Goal: Navigation & Orientation: Find specific page/section

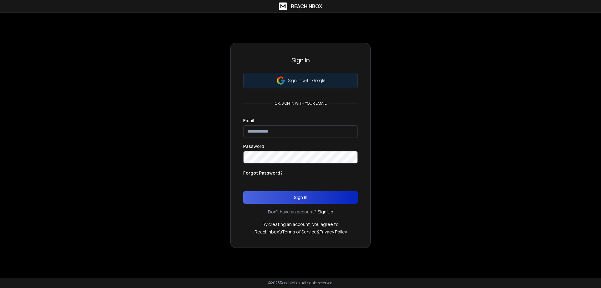
click at [258, 83] on button "Sign in with Google" at bounding box center [300, 81] width 115 height 16
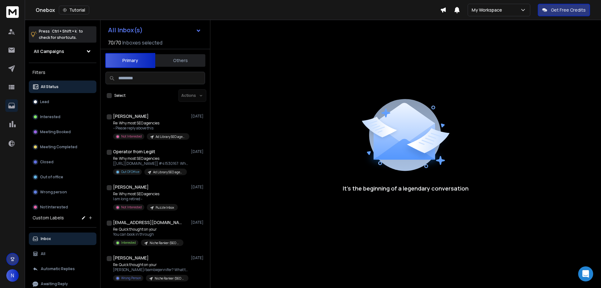
click at [15, 75] on div at bounding box center [12, 69] width 14 height 15
click at [17, 73] on link at bounding box center [11, 68] width 13 height 13
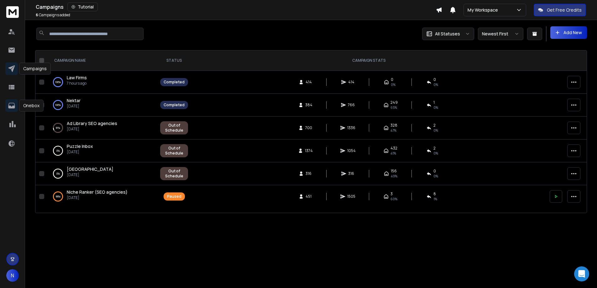
click at [10, 105] on icon at bounding box center [12, 106] width 8 height 8
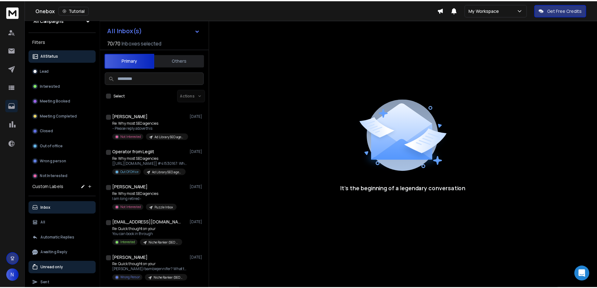
scroll to position [72, 0]
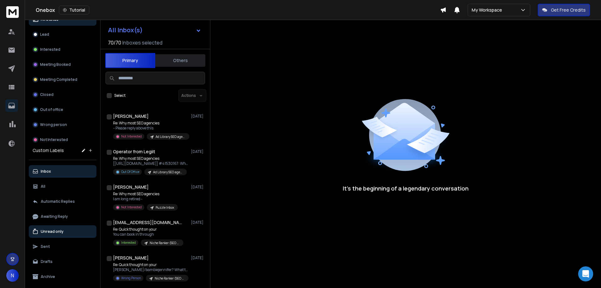
click at [52, 229] on p "Unread only" at bounding box center [52, 231] width 23 height 5
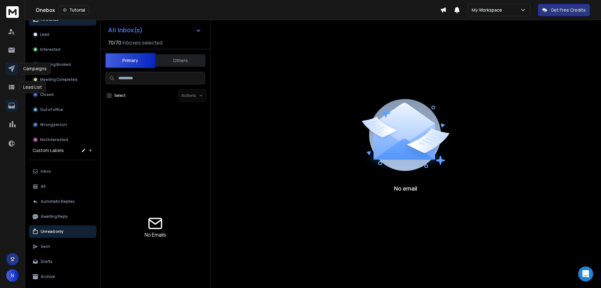
click at [15, 65] on link at bounding box center [11, 68] width 13 height 13
